Goal: Task Accomplishment & Management: Use online tool/utility

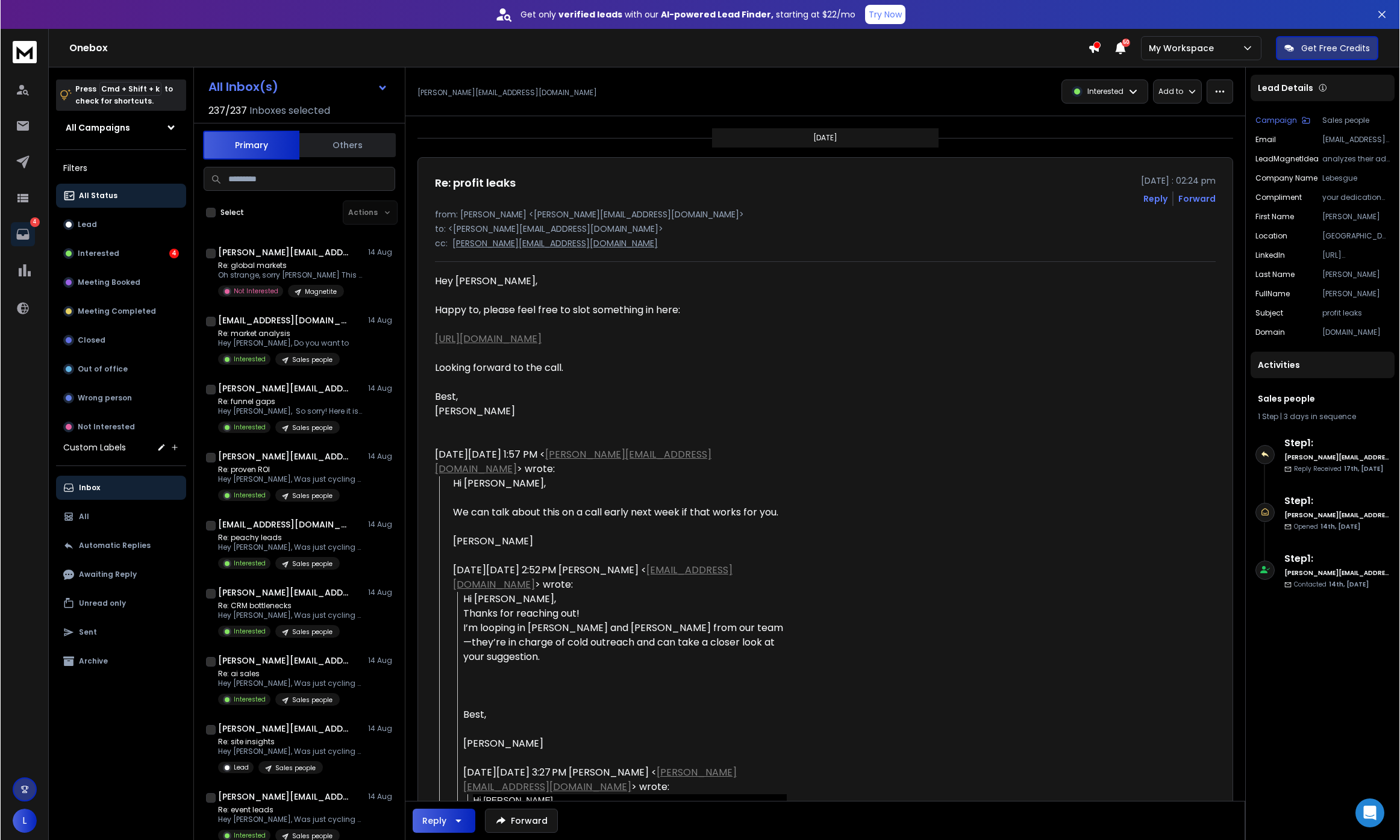
scroll to position [5676, 0]
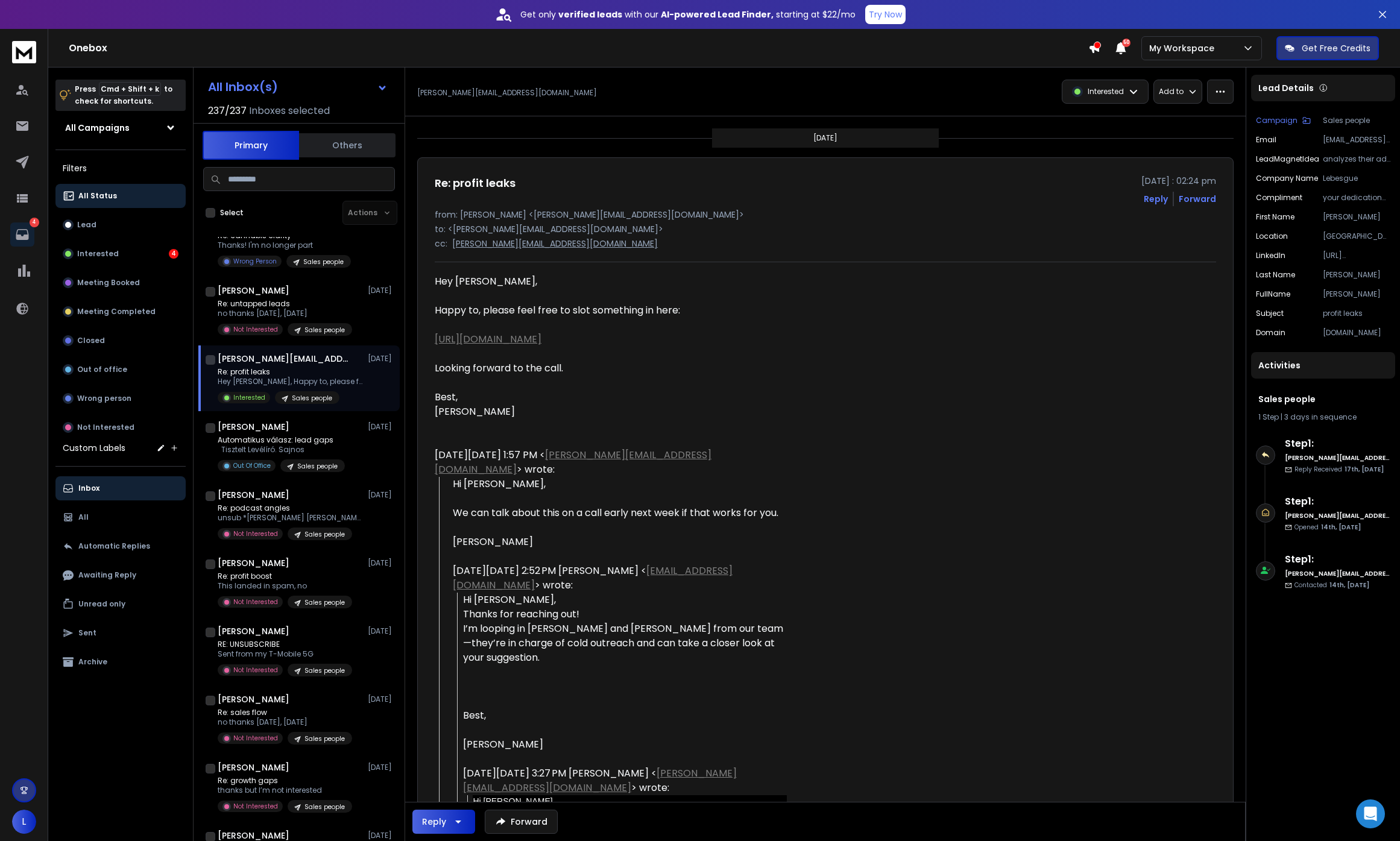
click at [1340, 331] on p "[DOMAIN_NAME]" at bounding box center [1357, 332] width 68 height 9
click at [1334, 333] on p "[DOMAIN_NAME]" at bounding box center [1358, 332] width 68 height 9
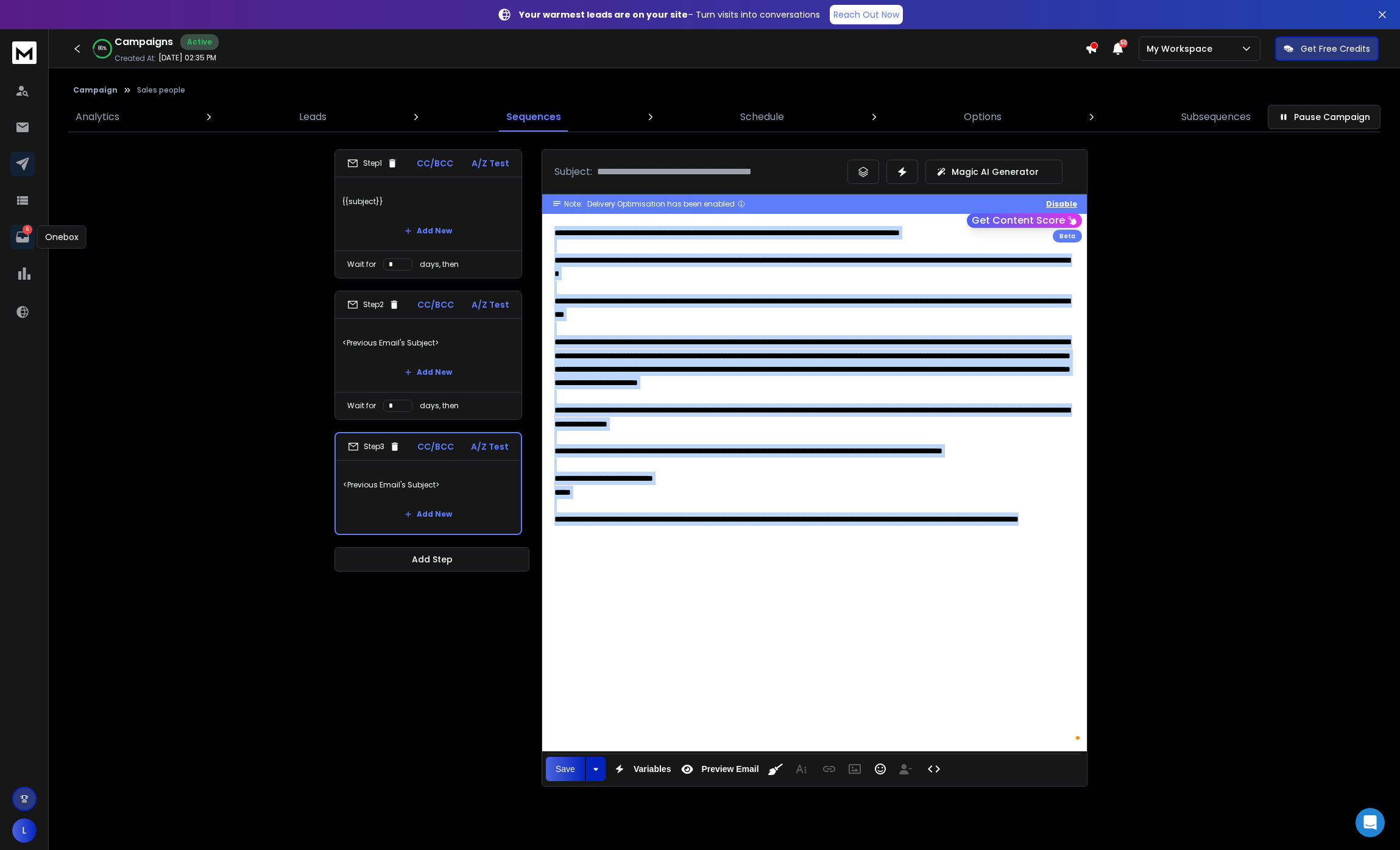
click at [29, 235] on icon at bounding box center [23, 237] width 15 height 15
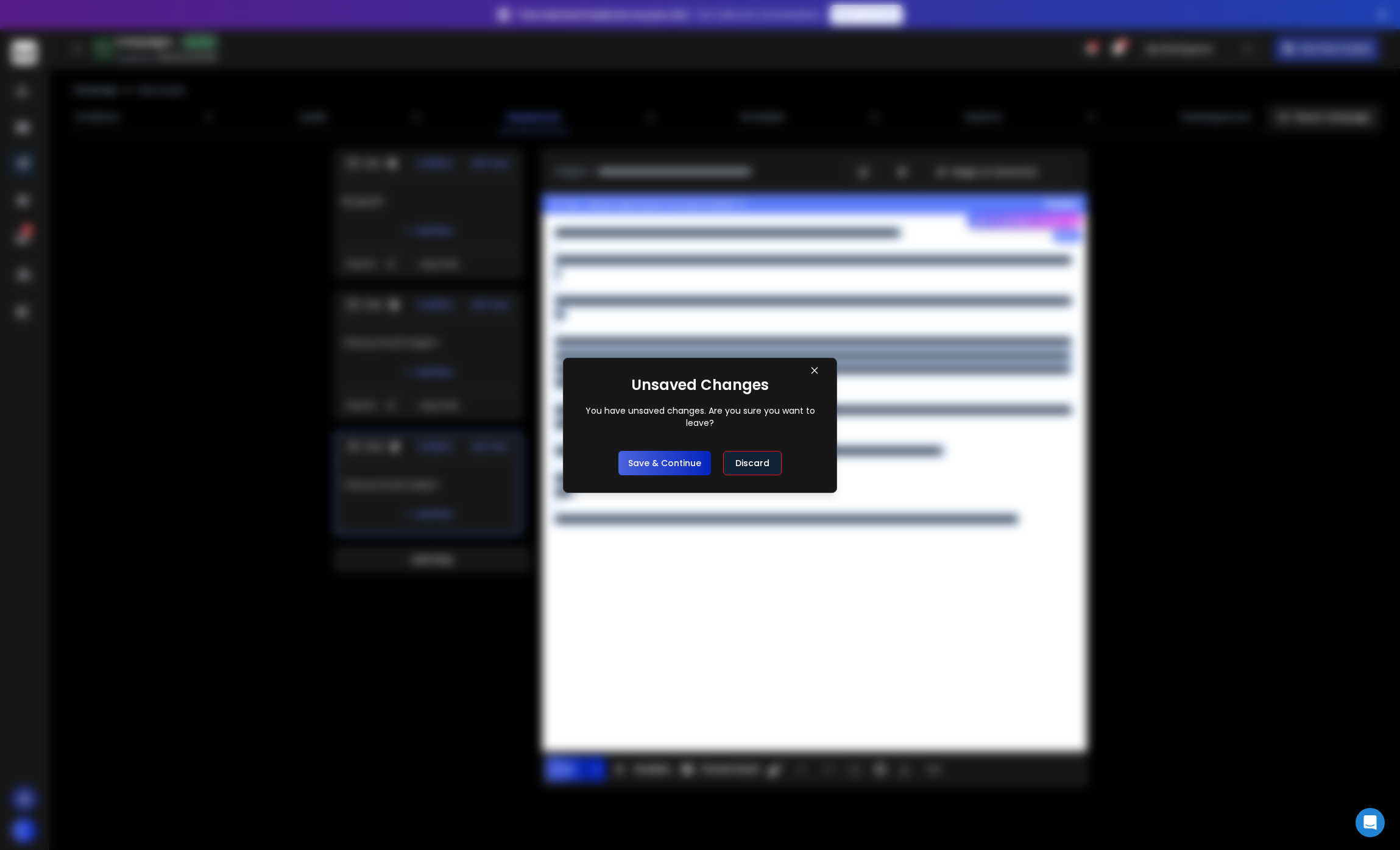
click at [756, 464] on button "Discard" at bounding box center [752, 463] width 58 height 25
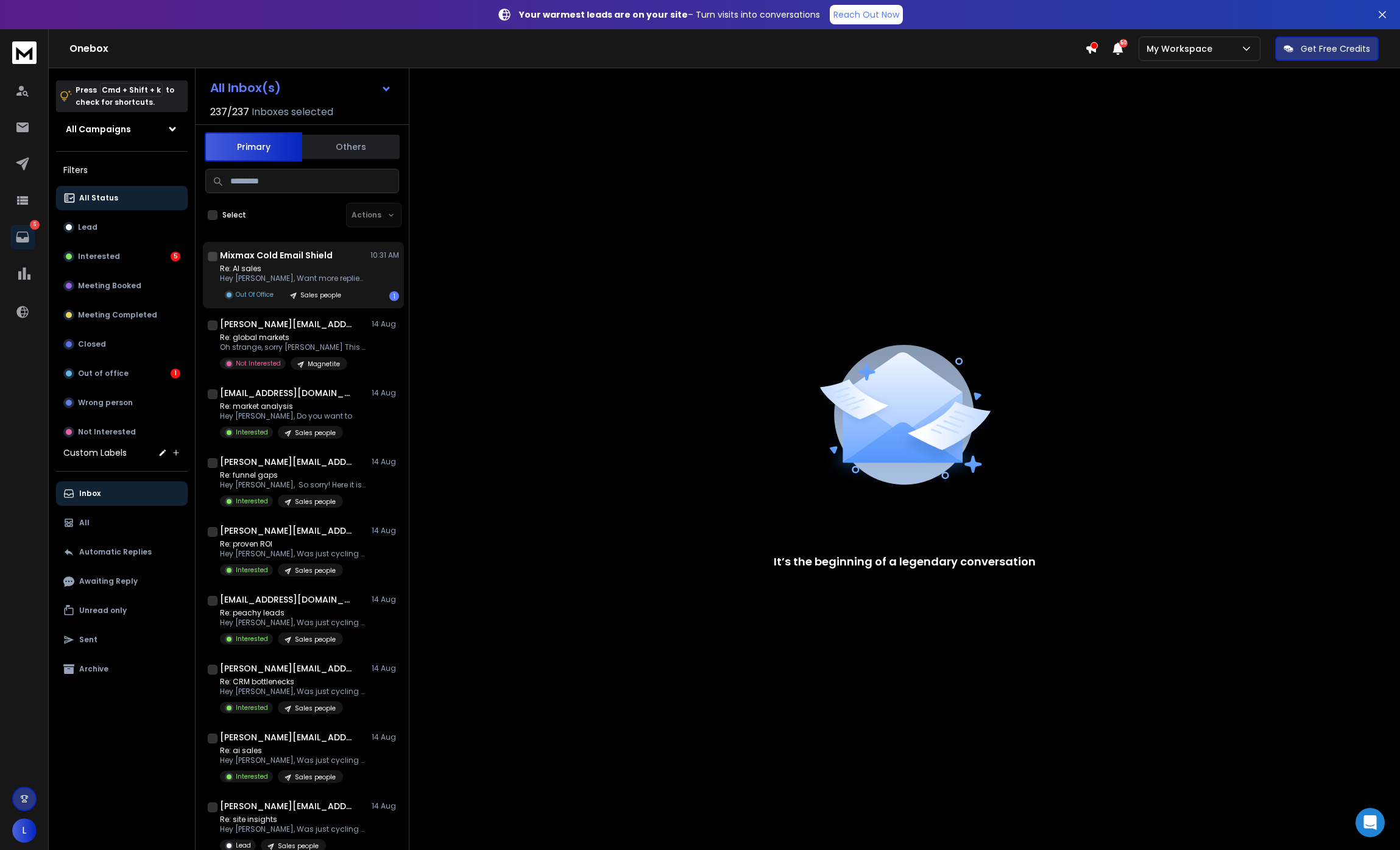
click at [343, 279] on p "Hey [PERSON_NAME], Want more replies to" at bounding box center [293, 278] width 146 height 9
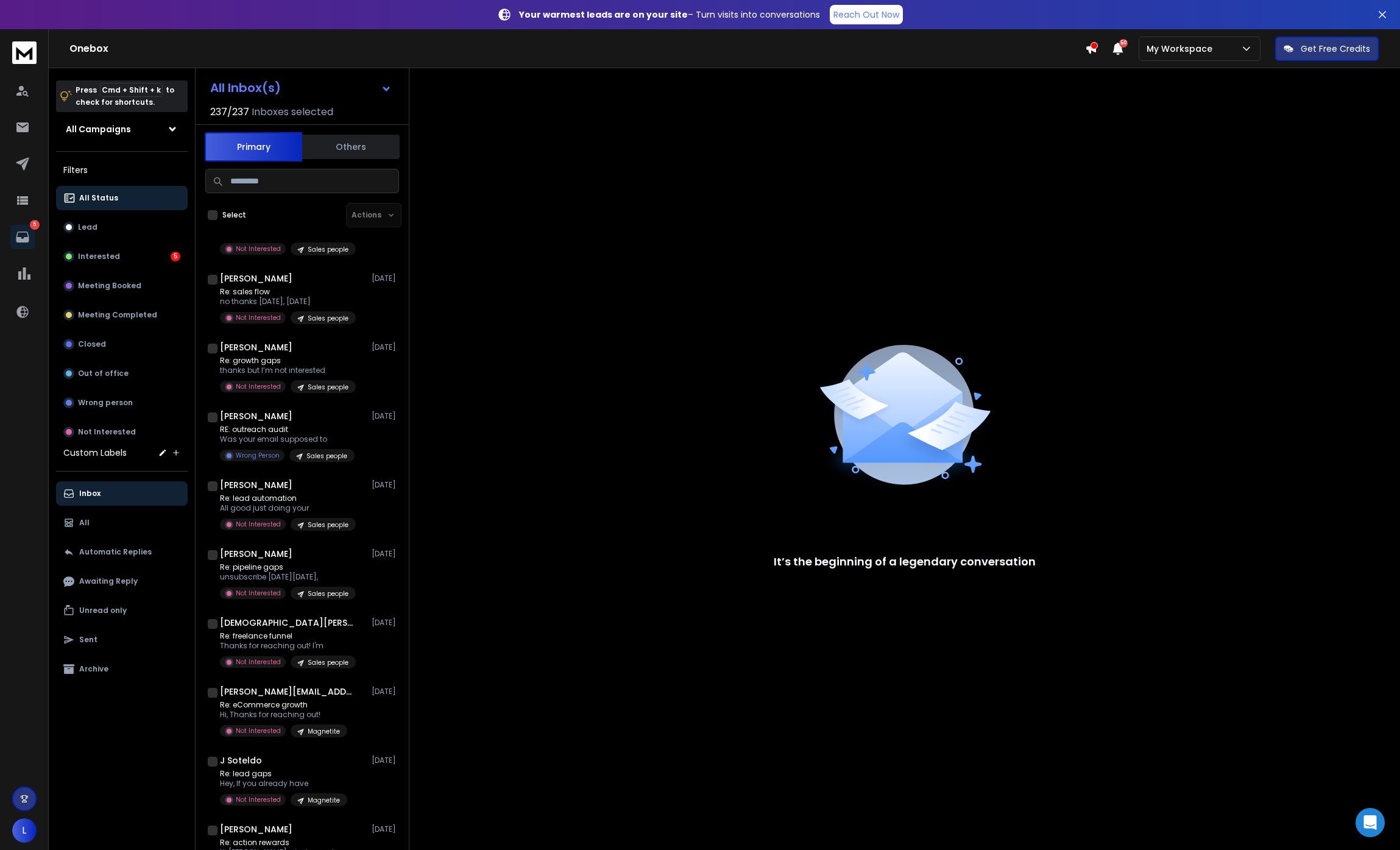
scroll to position [6301, 0]
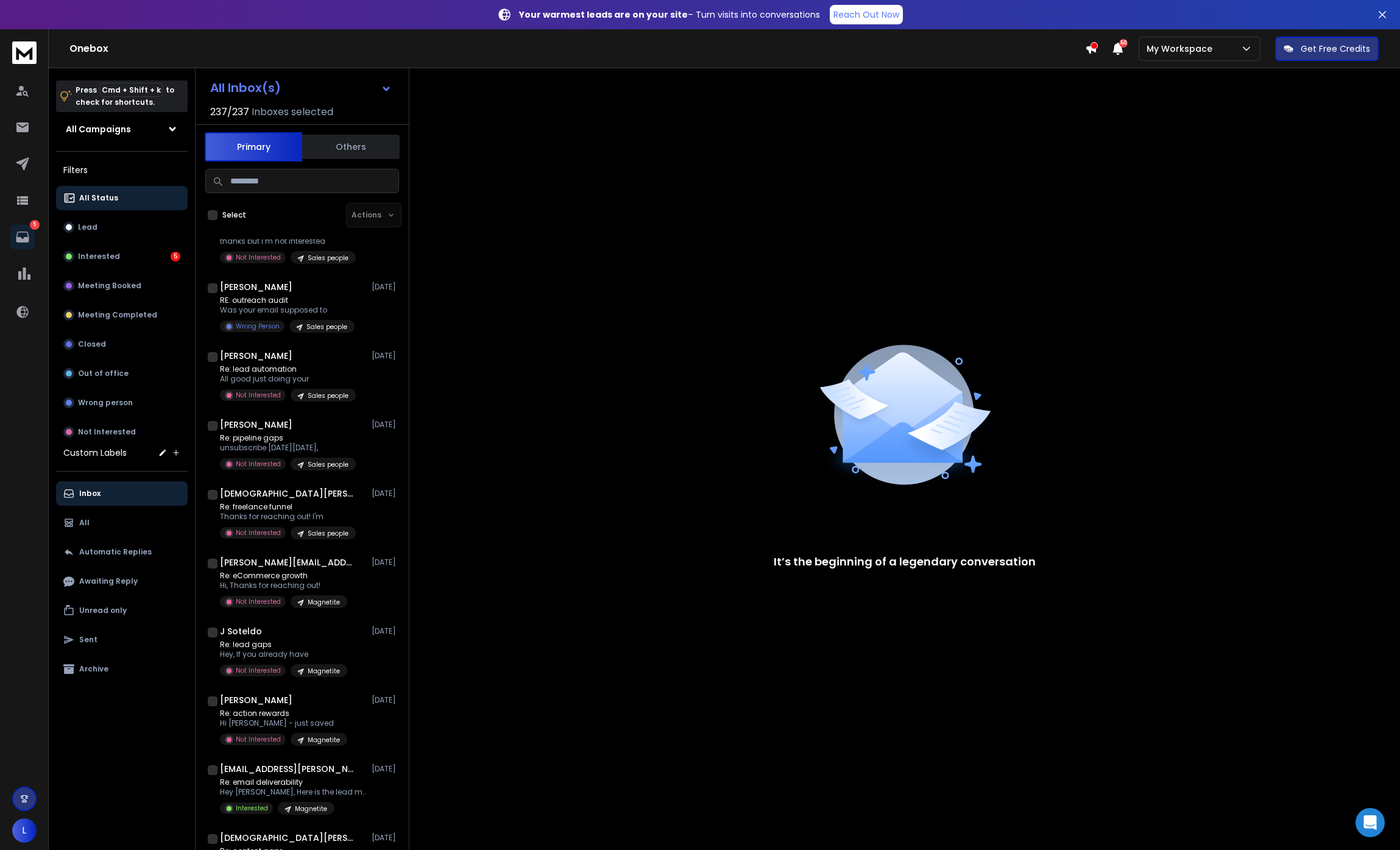
click at [267, 182] on input at bounding box center [302, 181] width 194 height 25
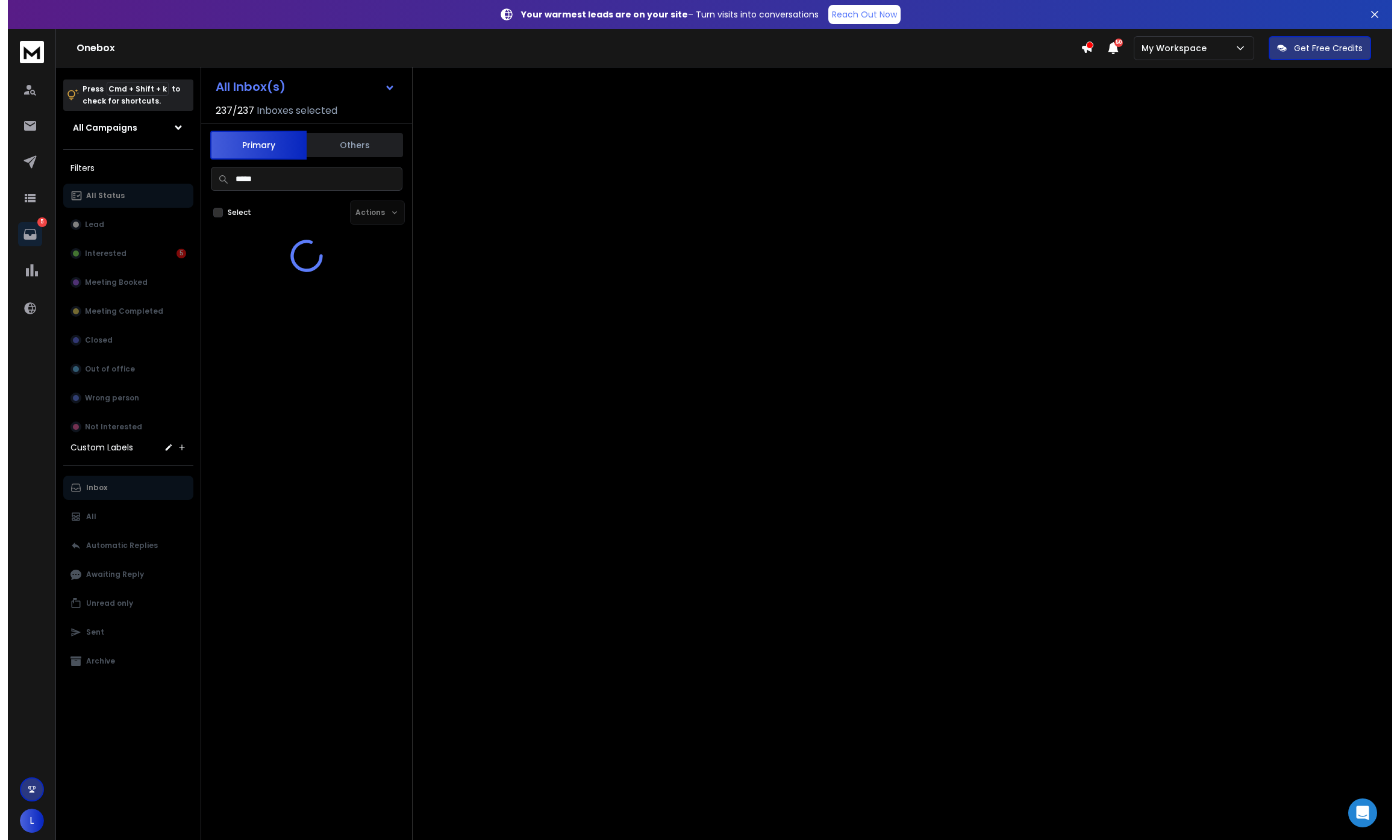
scroll to position [0, 0]
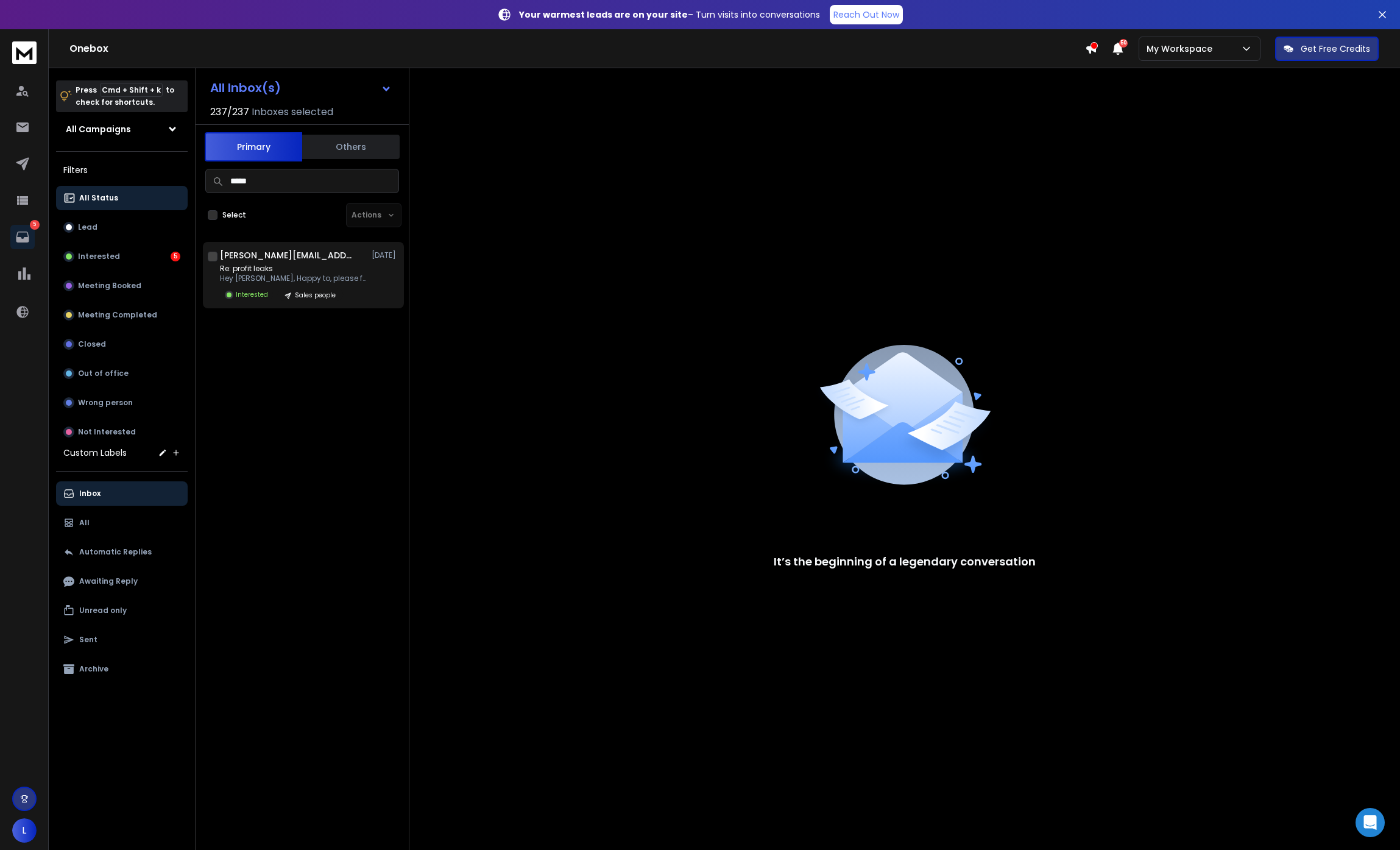
click at [301, 267] on p "Re: profit leaks" at bounding box center [293, 268] width 146 height 9
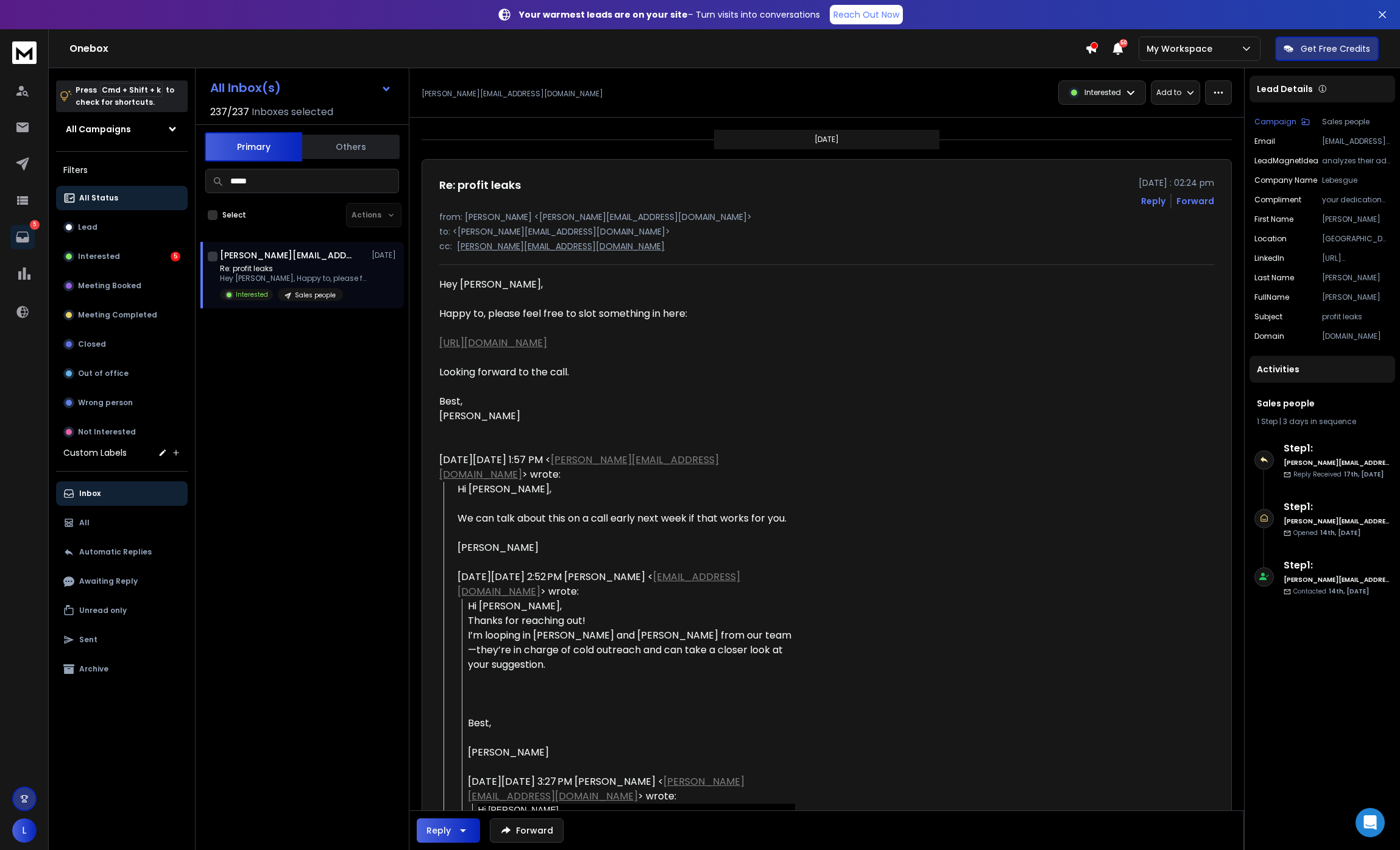
click at [1214, 99] on button "button" at bounding box center [1218, 93] width 27 height 25
click at [1220, 115] on div "Mark as unread" at bounding box center [1182, 120] width 81 height 12
drag, startPoint x: 312, startPoint y: 179, endPoint x: 121, endPoint y: 178, distance: 191.0
click at [121, 178] on div "Press Cmd + Shift + k to check for shortcuts. All Campaigns All Campaigns Filte…" at bounding box center [732, 493] width 1367 height 850
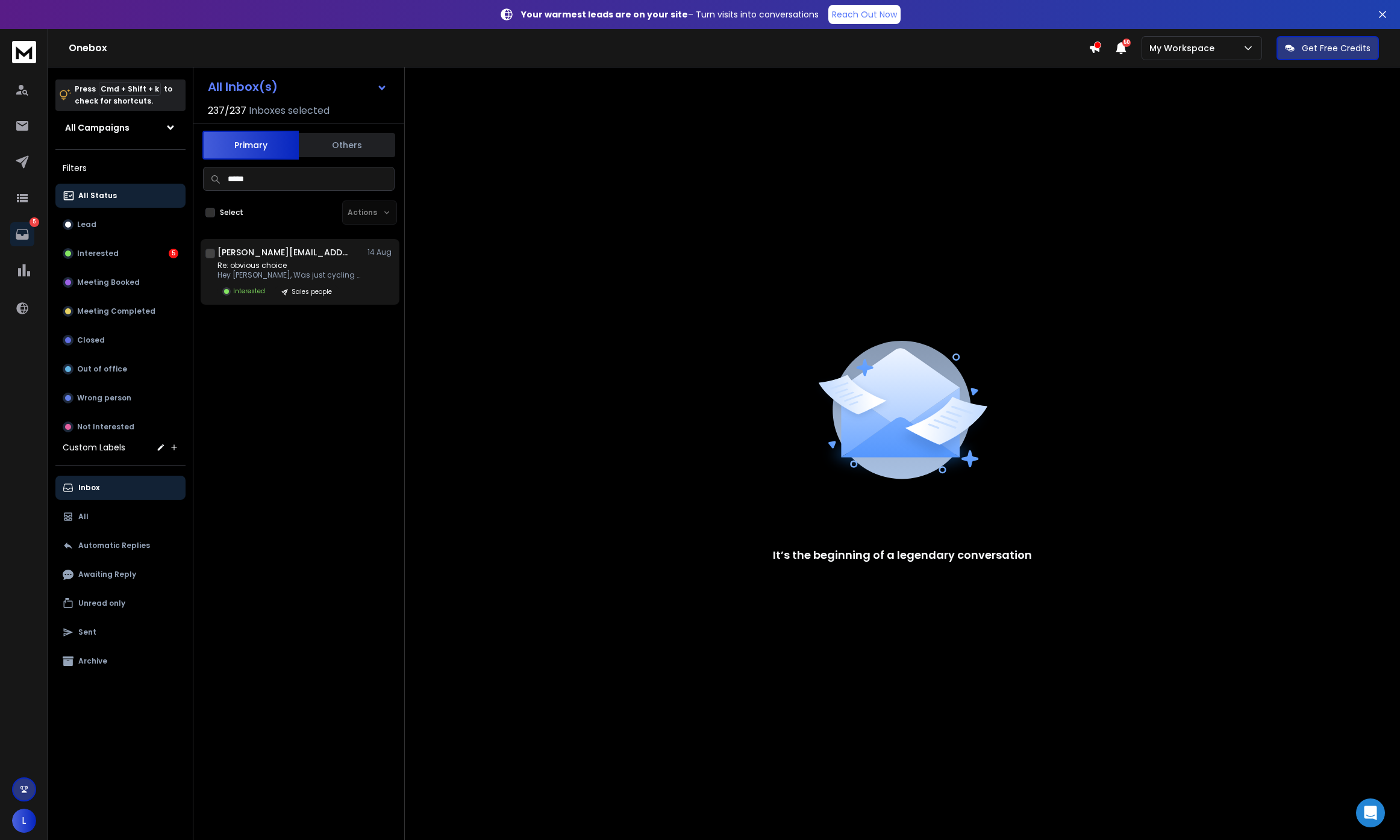
type input "*****"
click at [346, 266] on div "Re: obvious choice Hey [PERSON_NAME], Was just cycling through Interested Sales…" at bounding box center [306, 279] width 177 height 37
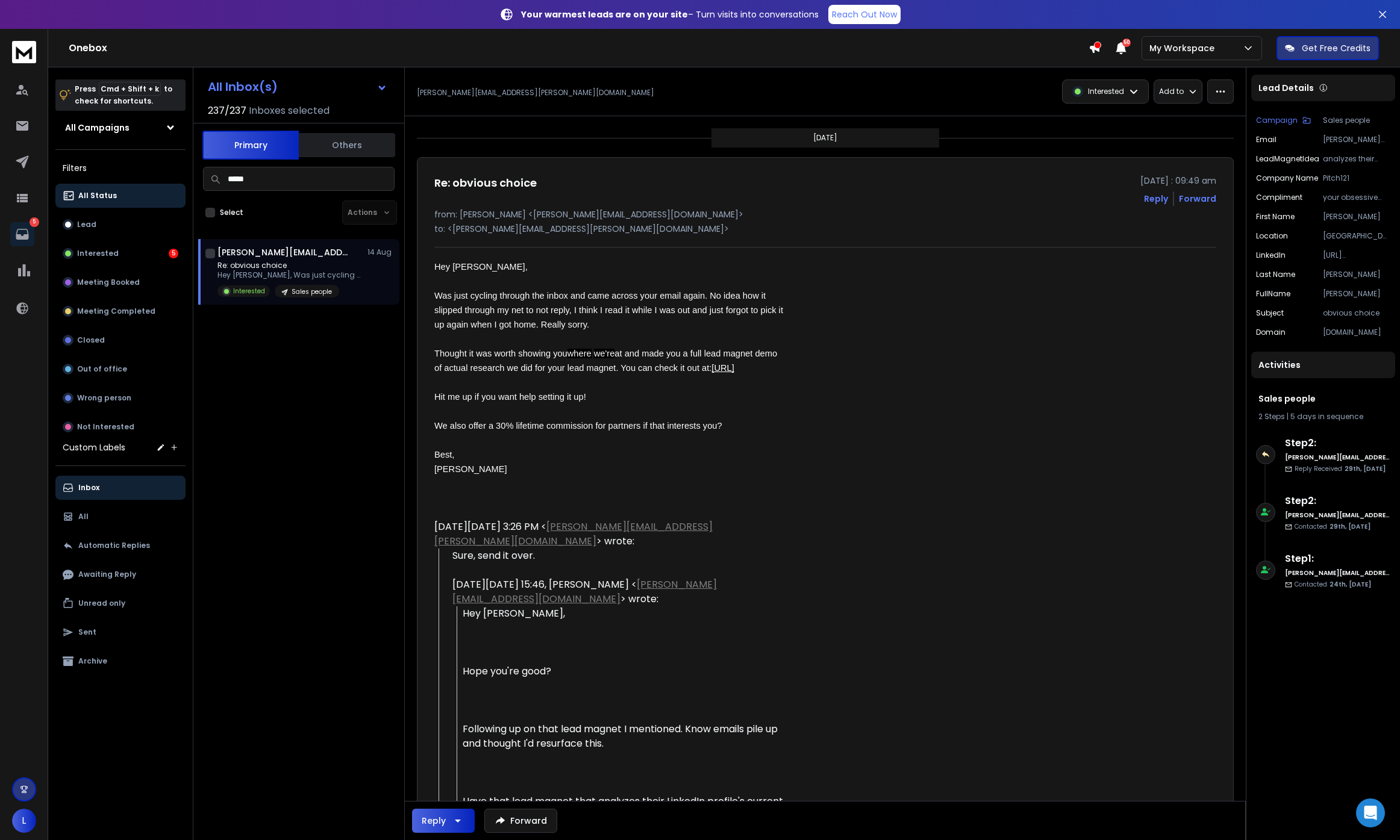
click at [1355, 139] on p "[PERSON_NAME][EMAIL_ADDRESS][PERSON_NAME][DOMAIN_NAME]" at bounding box center [1356, 139] width 68 height 9
click at [1338, 329] on p "[DOMAIN_NAME]" at bounding box center [1356, 332] width 68 height 9
click at [1331, 176] on p "Pitch121" at bounding box center [1356, 177] width 68 height 9
click at [1344, 292] on p "[PERSON_NAME]" at bounding box center [1356, 293] width 68 height 9
click at [1344, 256] on p "[URL][DOMAIN_NAME]" at bounding box center [1356, 255] width 68 height 9
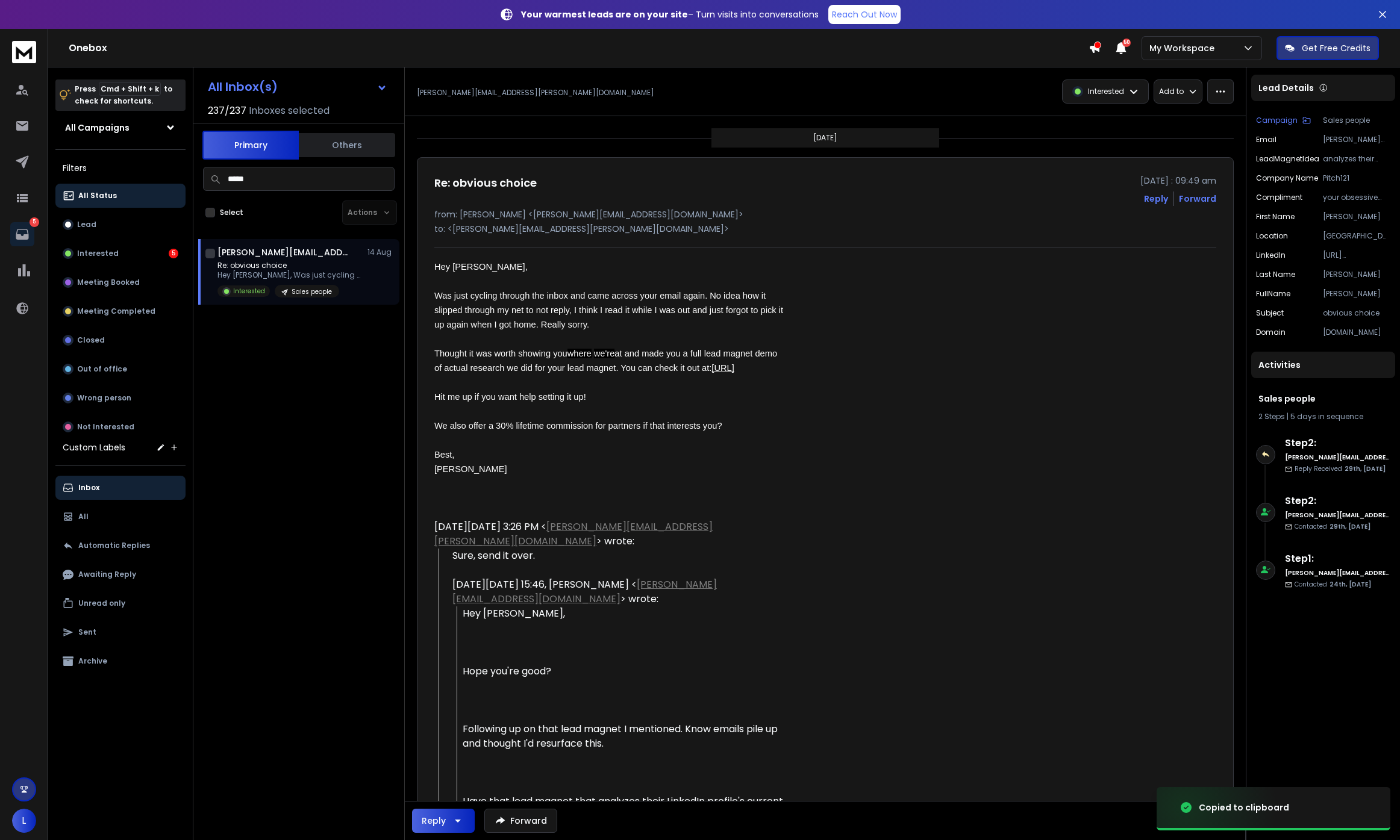
click at [1351, 159] on p "analyzes their LinkedIn profile's current strength in attracting ideal prospect…" at bounding box center [1356, 159] width 68 height 9
click at [1351, 335] on p "[DOMAIN_NAME]" at bounding box center [1356, 332] width 68 height 9
click at [1360, 251] on p "[URL][DOMAIN_NAME]" at bounding box center [1356, 255] width 68 height 9
click at [1360, 256] on p "[URL][DOMAIN_NAME]" at bounding box center [1356, 255] width 68 height 9
